Goal: Task Accomplishment & Management: Use online tool/utility

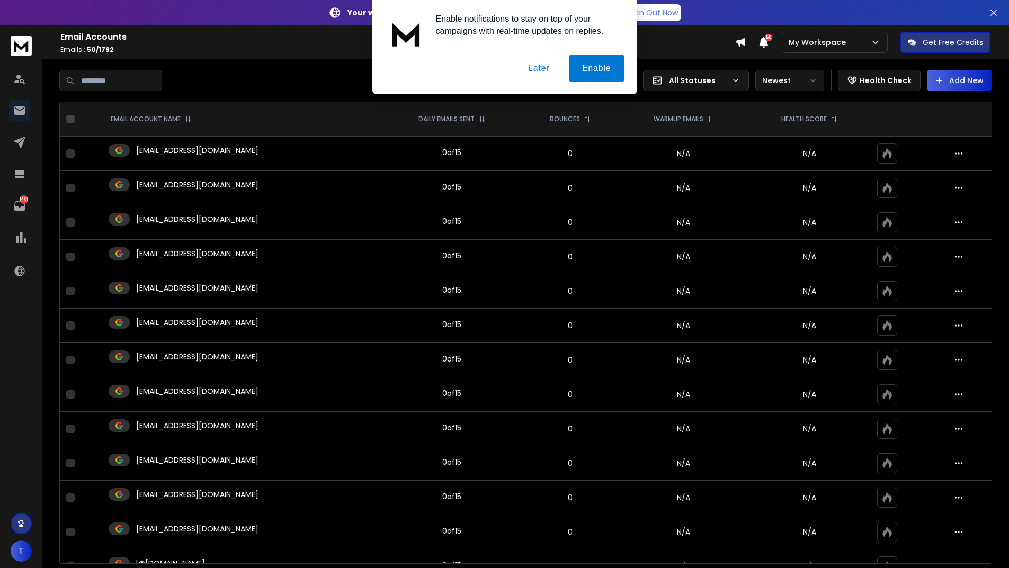
click at [555, 70] on button "Later" at bounding box center [539, 68] width 48 height 26
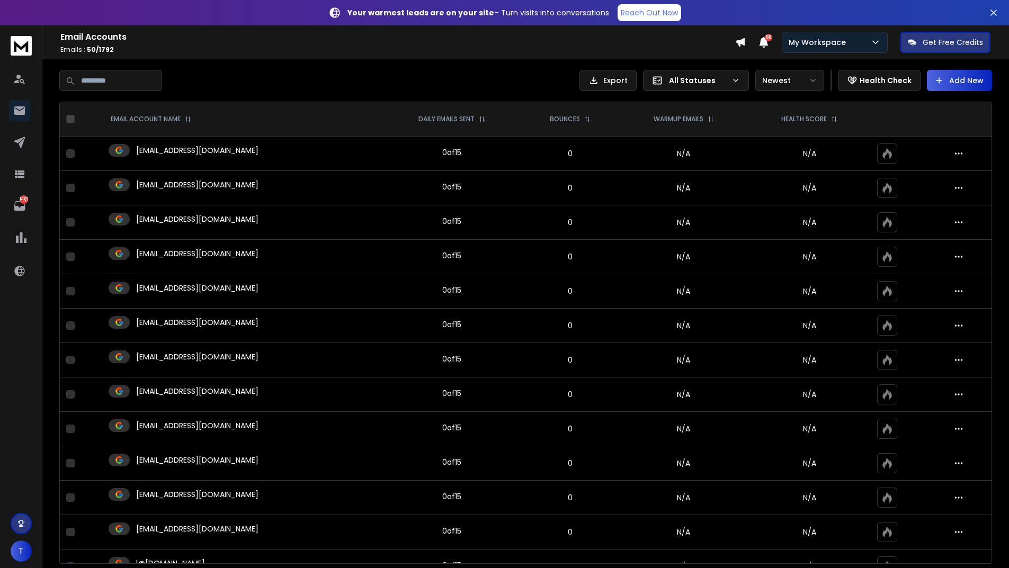
click at [877, 32] on button "My Workspace" at bounding box center [835, 42] width 106 height 21
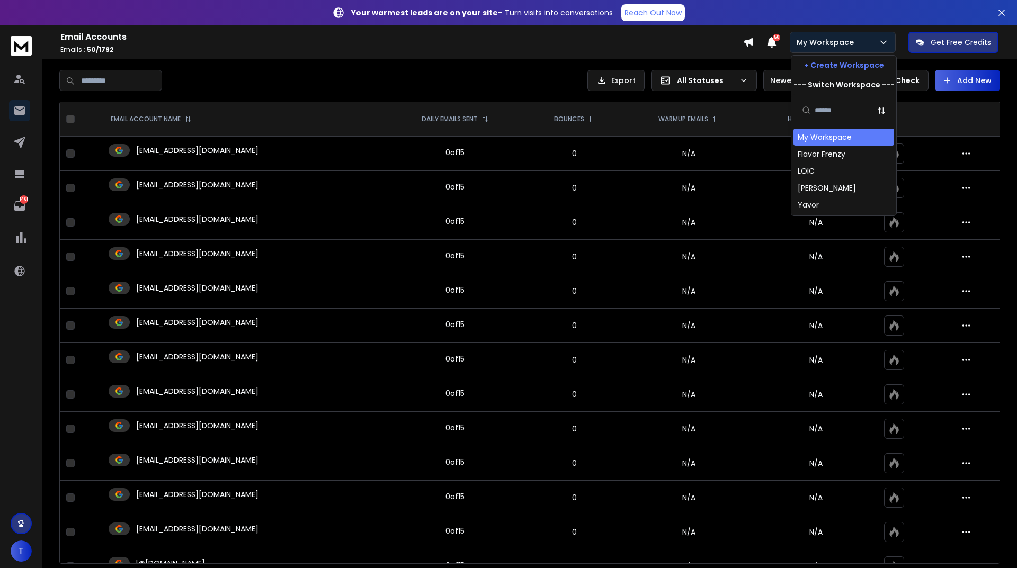
click at [878, 37] on div "My Workspace" at bounding box center [843, 42] width 92 height 11
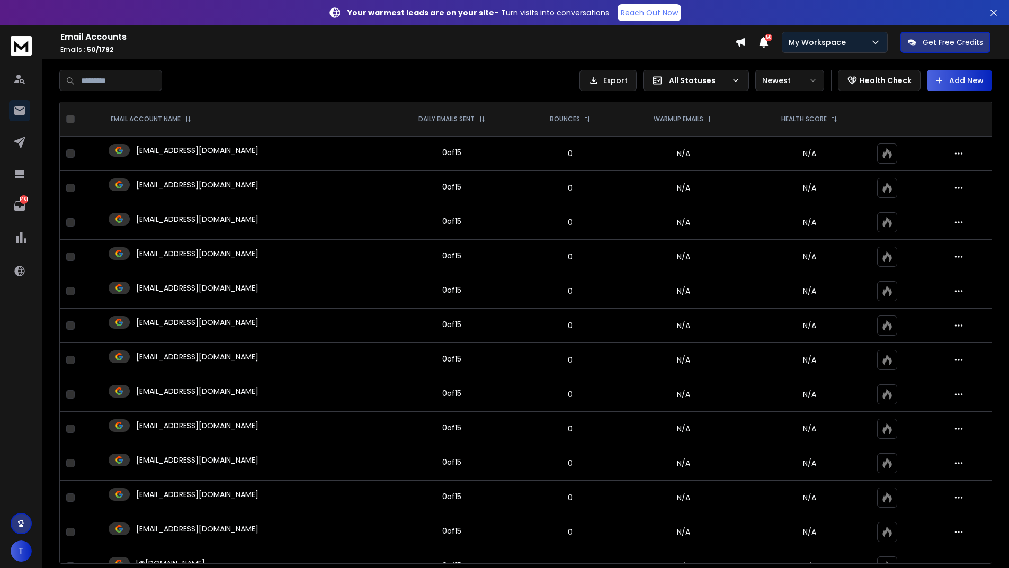
click at [878, 37] on icon "button" at bounding box center [875, 42] width 11 height 11
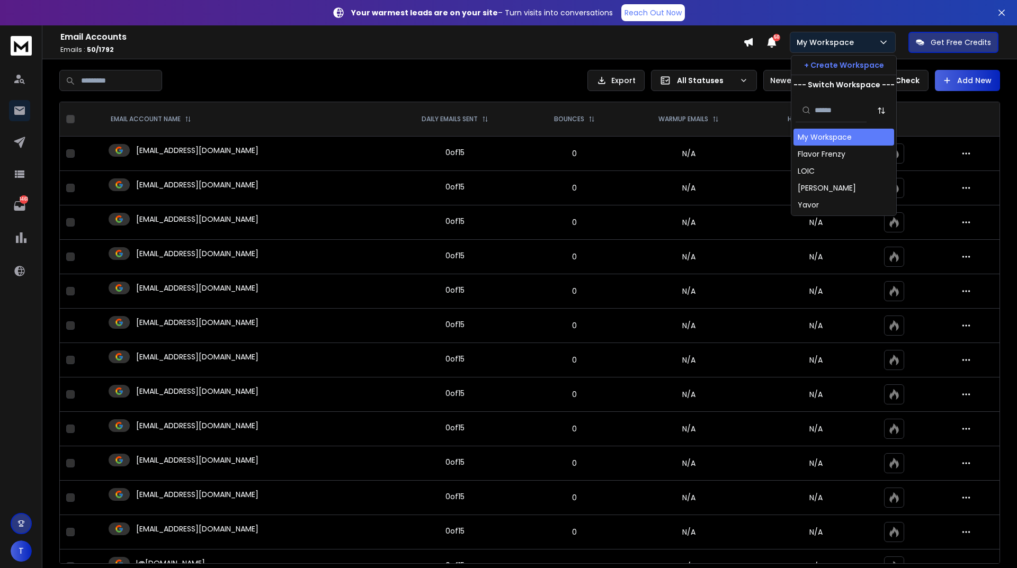
click at [882, 40] on icon "button" at bounding box center [883, 42] width 11 height 11
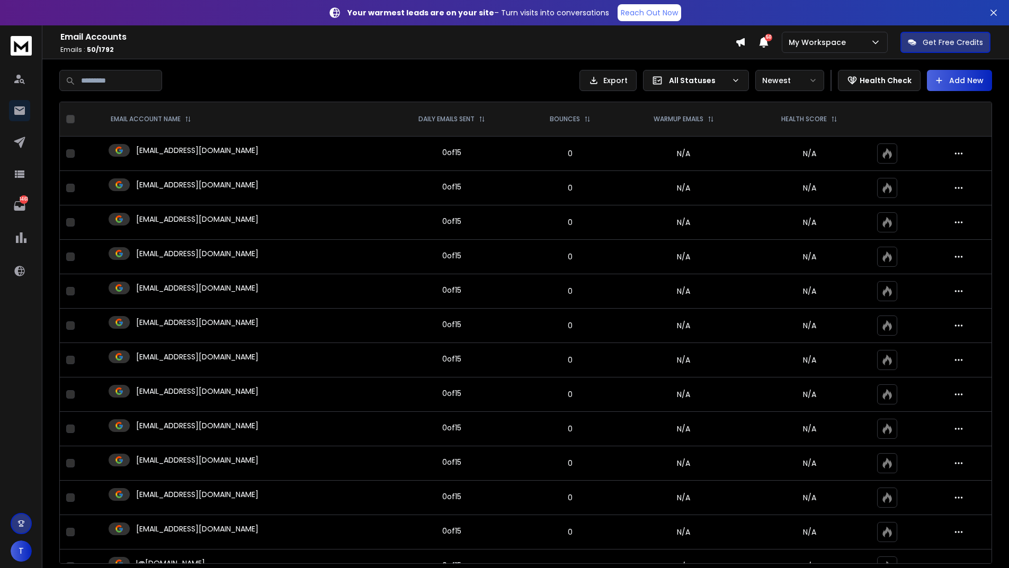
click at [942, 83] on icon at bounding box center [938, 80] width 7 height 7
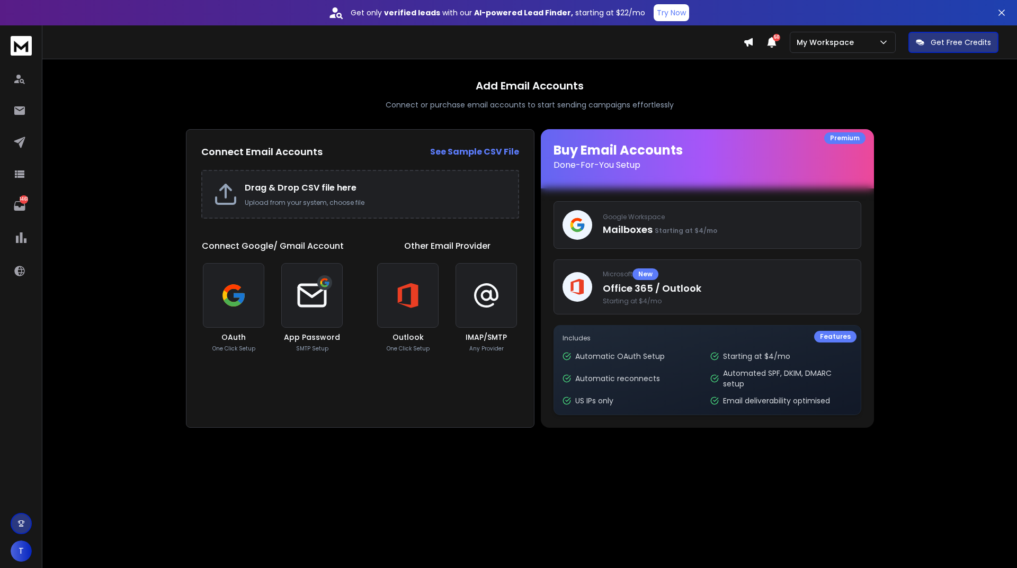
click at [231, 296] on icon at bounding box center [233, 296] width 26 height 32
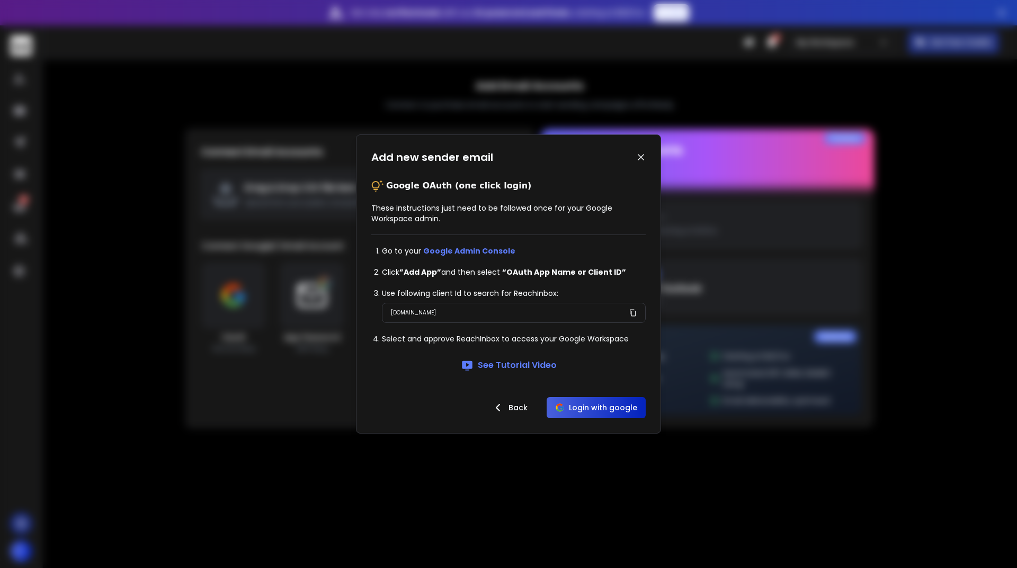
click at [586, 403] on button "Login with google" at bounding box center [596, 407] width 99 height 21
